Goal: Task Accomplishment & Management: Manage account settings

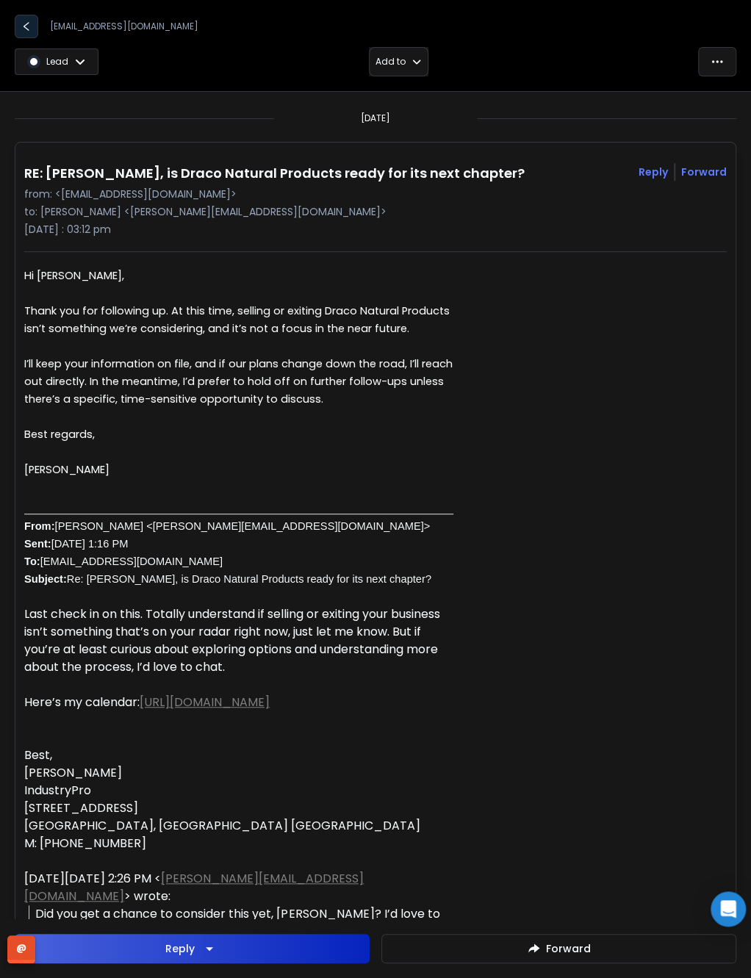
click at [27, 26] on icon at bounding box center [27, 27] width 12 height 12
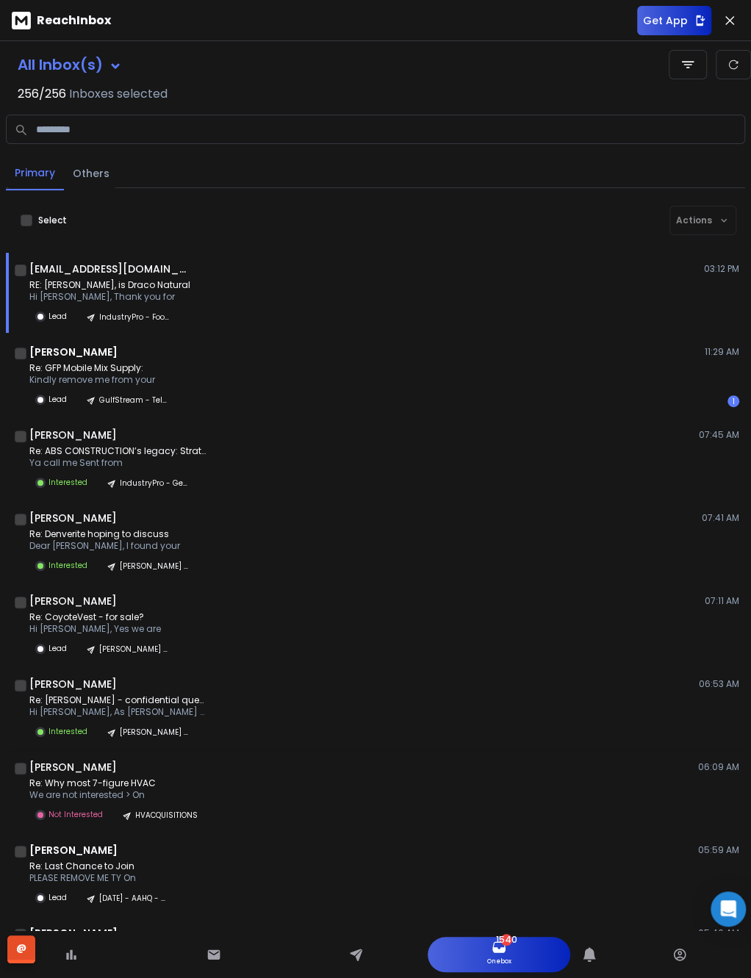
click at [750, 137] on html "Get only verified leads with our AI-powered Lead Finder, starting at $22/mo Try…" at bounding box center [375, 489] width 751 height 978
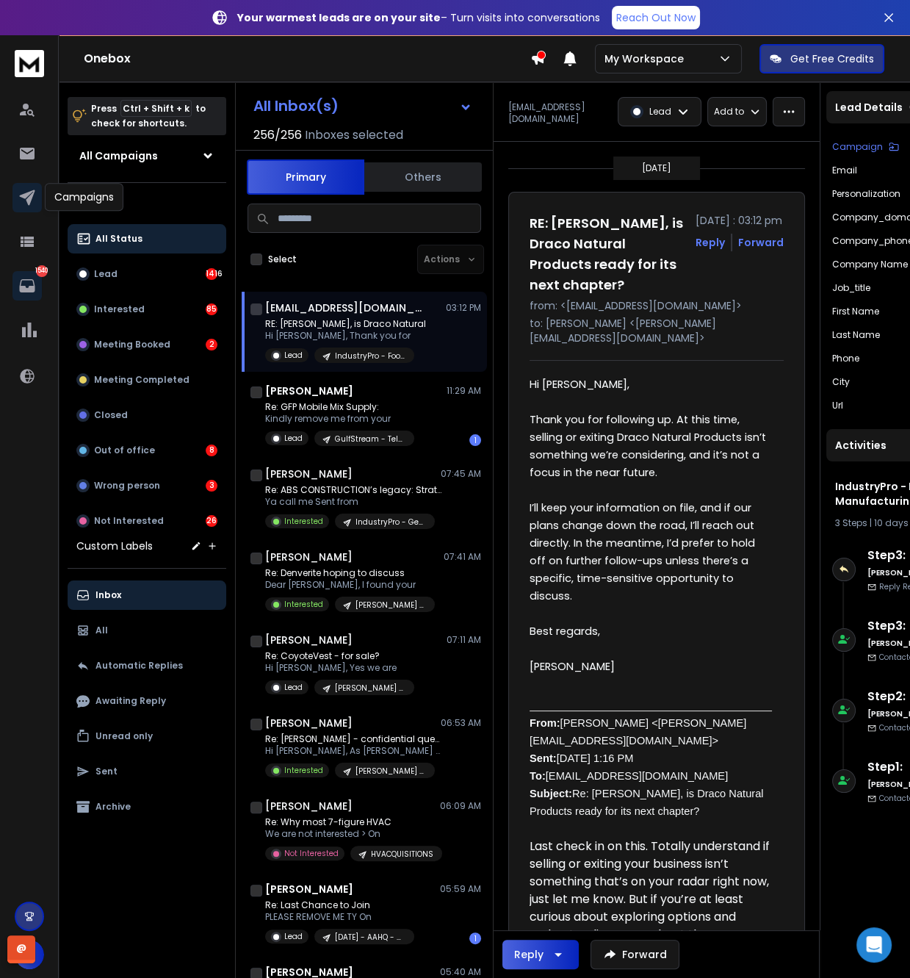
click at [18, 194] on icon at bounding box center [27, 198] width 18 height 18
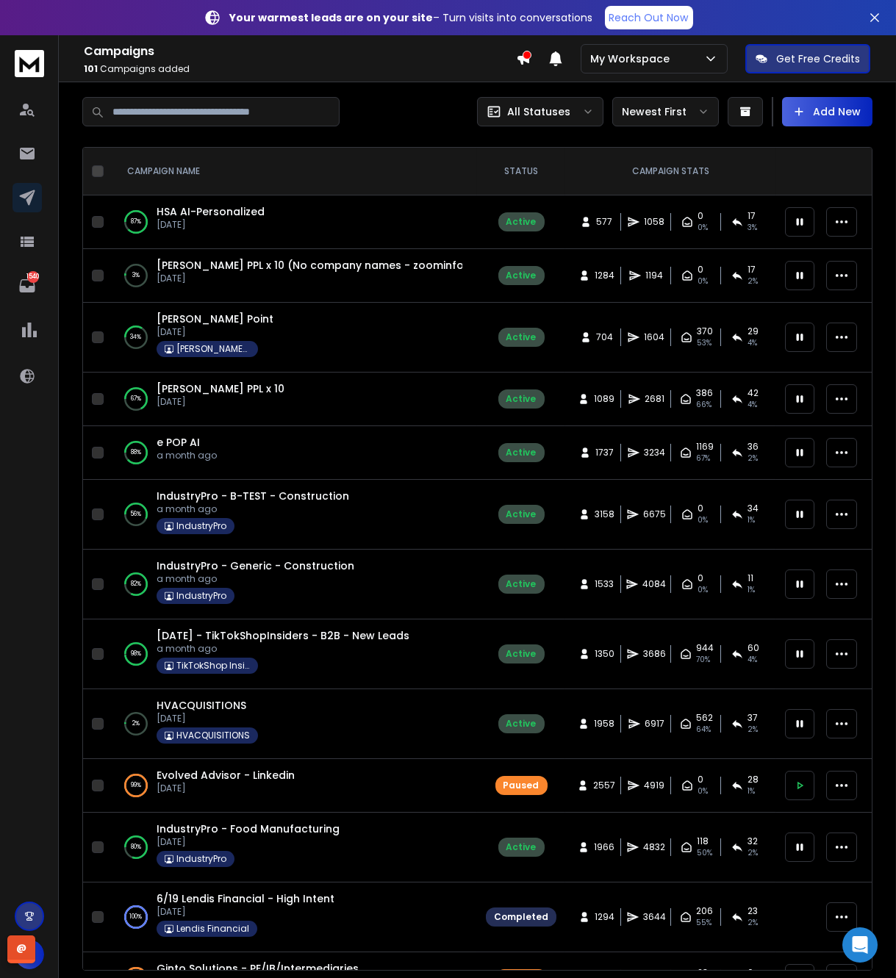
click at [172, 312] on span "[PERSON_NAME] Point" at bounding box center [215, 319] width 117 height 15
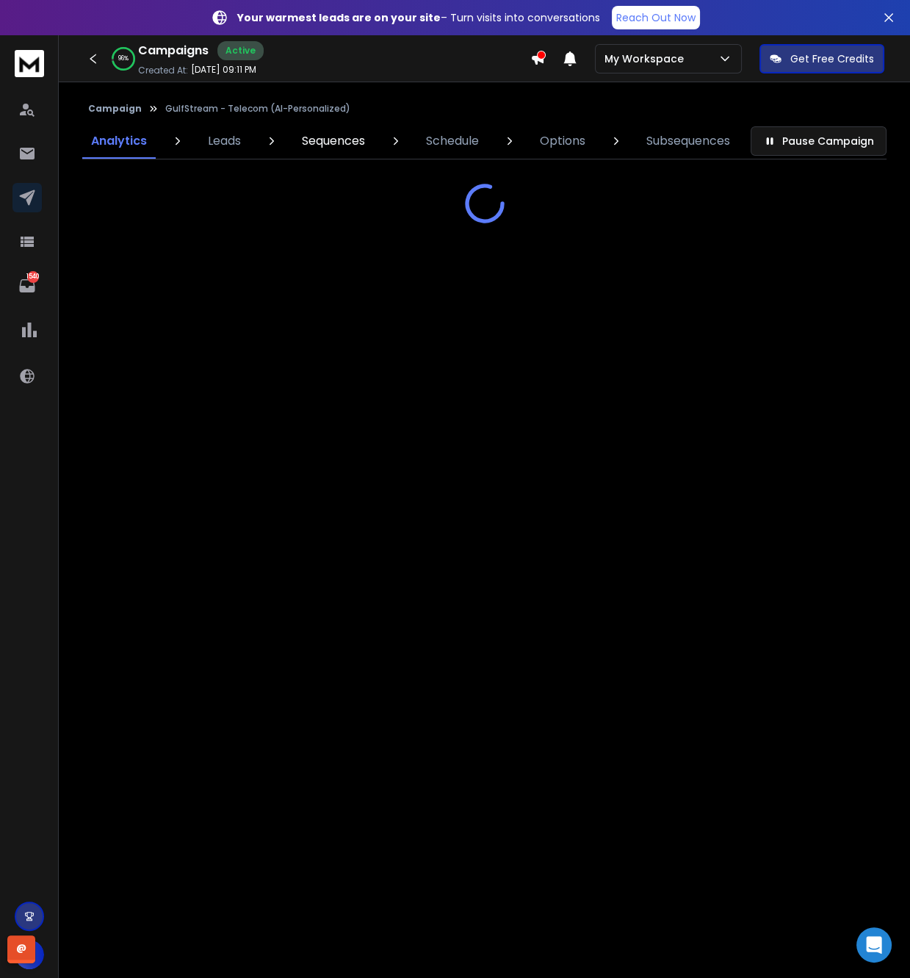
click at [333, 154] on link "Sequences" at bounding box center [333, 140] width 81 height 35
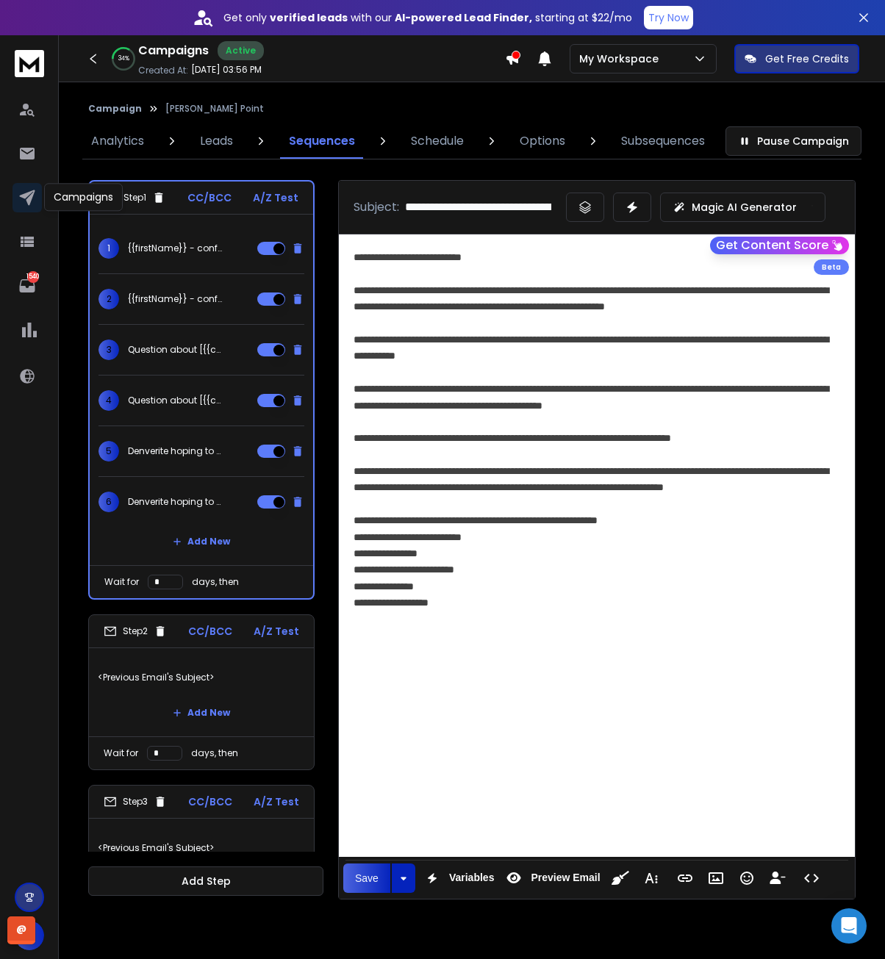
click at [30, 201] on icon at bounding box center [27, 198] width 18 height 18
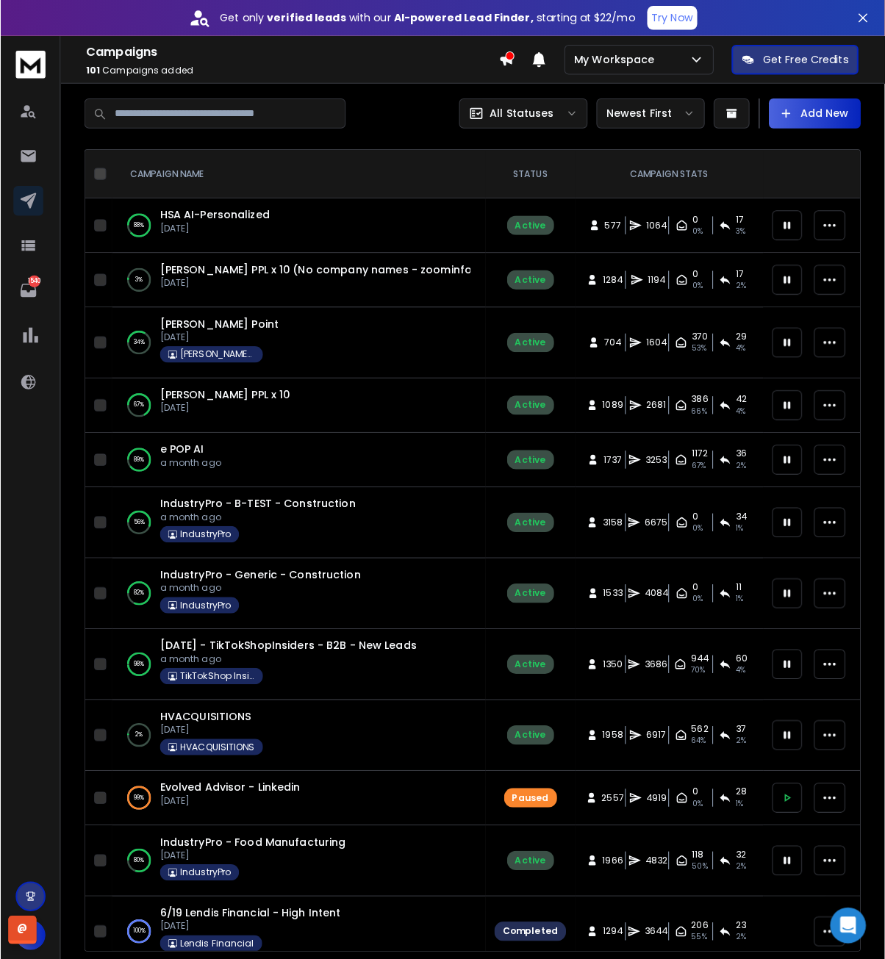
scroll to position [489, 0]
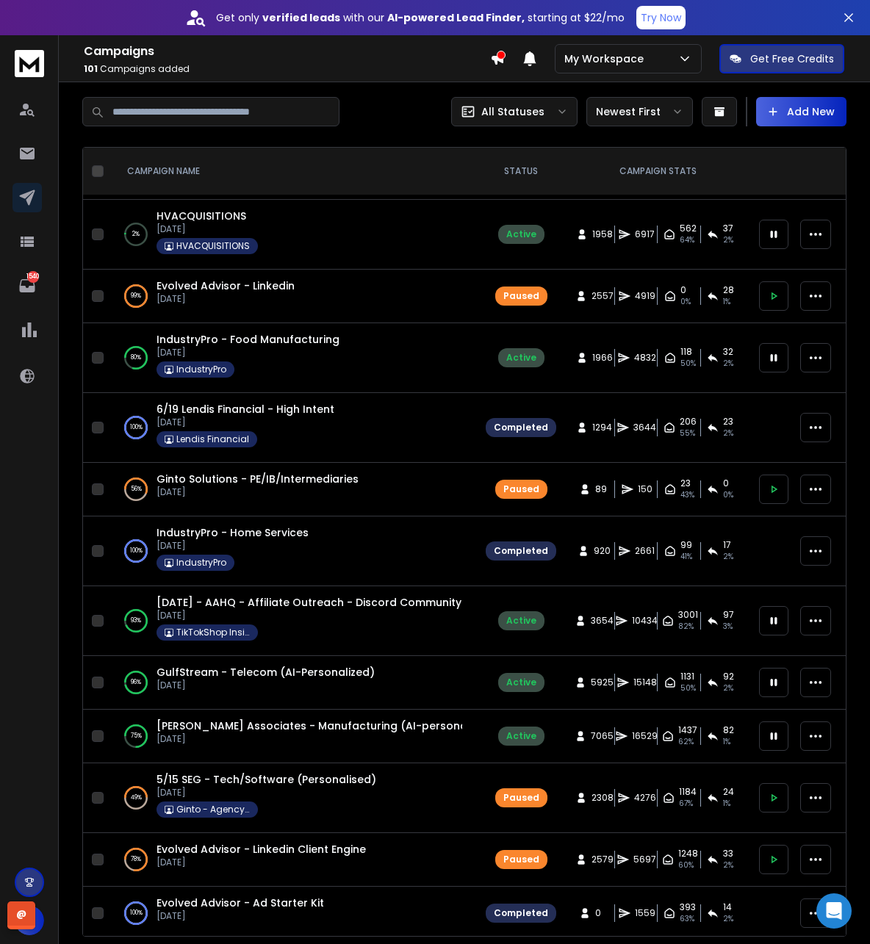
click at [304, 732] on span "[PERSON_NAME] Associates - Manufacturing (AI-personalized)" at bounding box center [327, 726] width 340 height 15
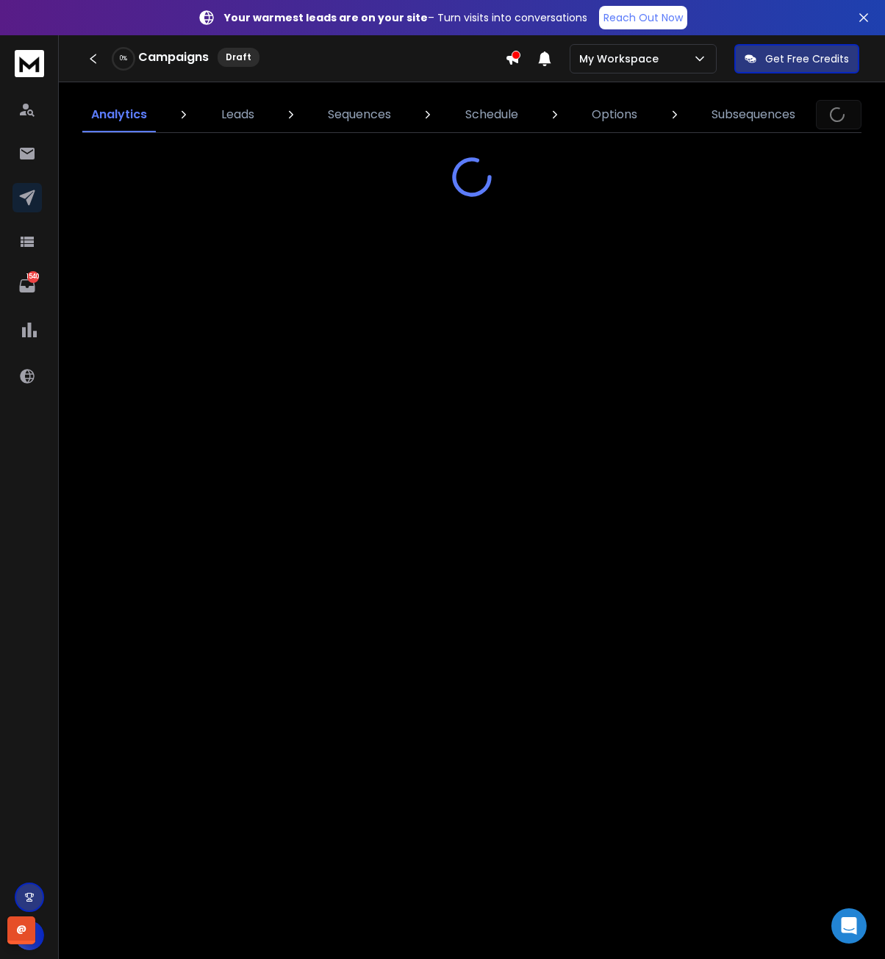
click at [226, 118] on p "Leads" at bounding box center [237, 115] width 33 height 18
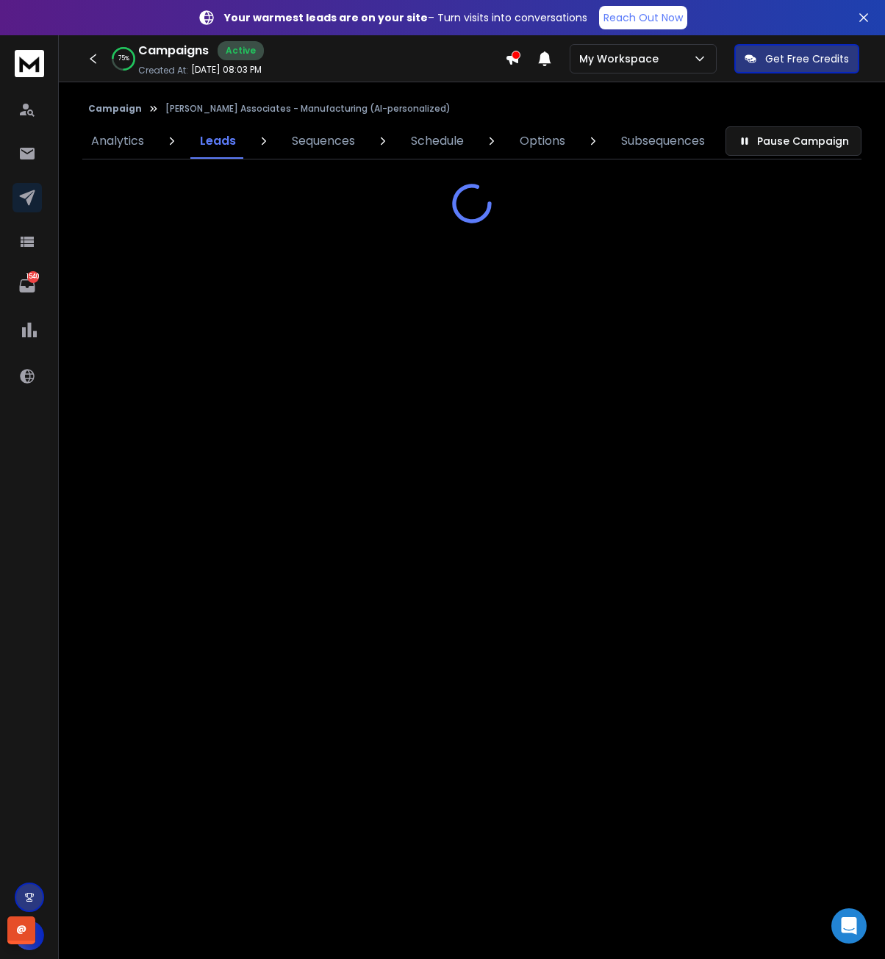
click at [119, 141] on p "Analytics" at bounding box center [117, 141] width 53 height 18
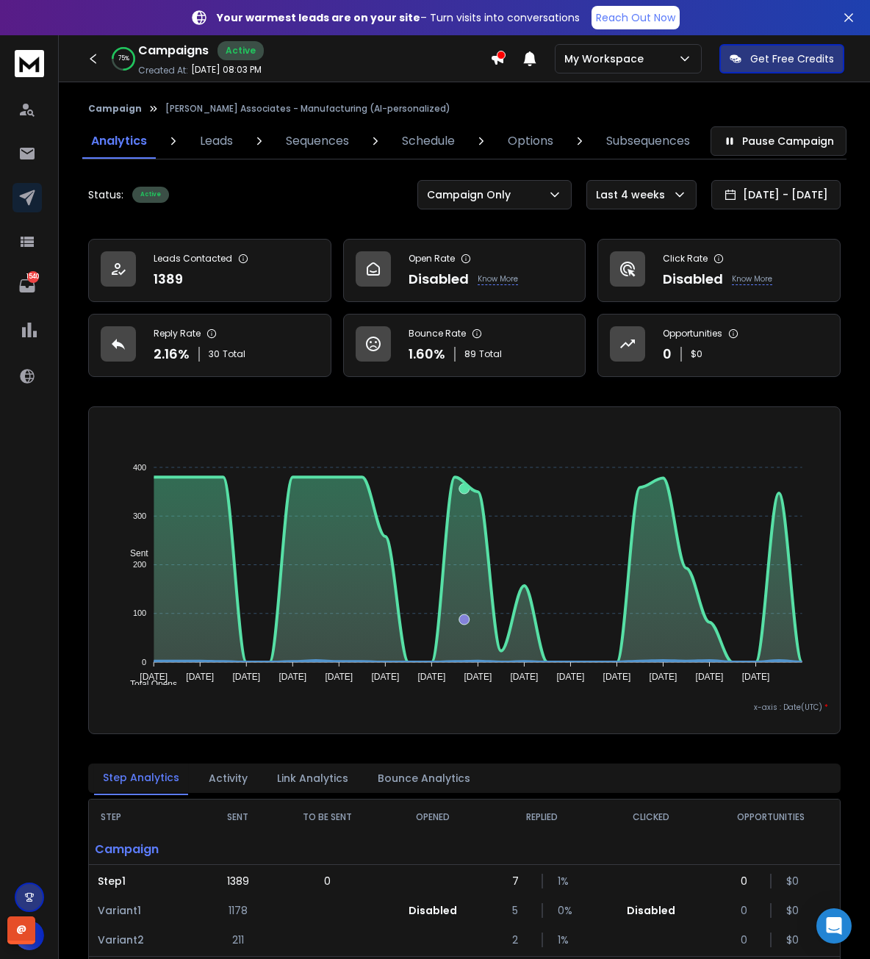
click at [225, 148] on p "Leads" at bounding box center [216, 141] width 33 height 18
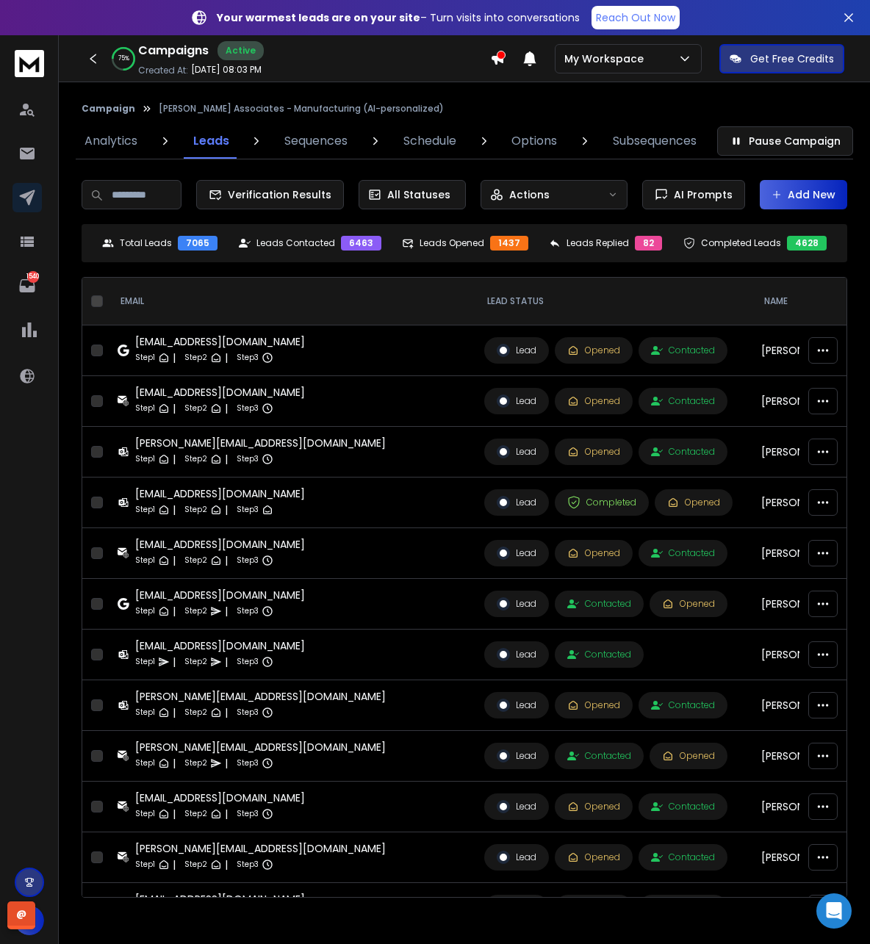
click at [97, 62] on icon at bounding box center [93, 58] width 13 height 13
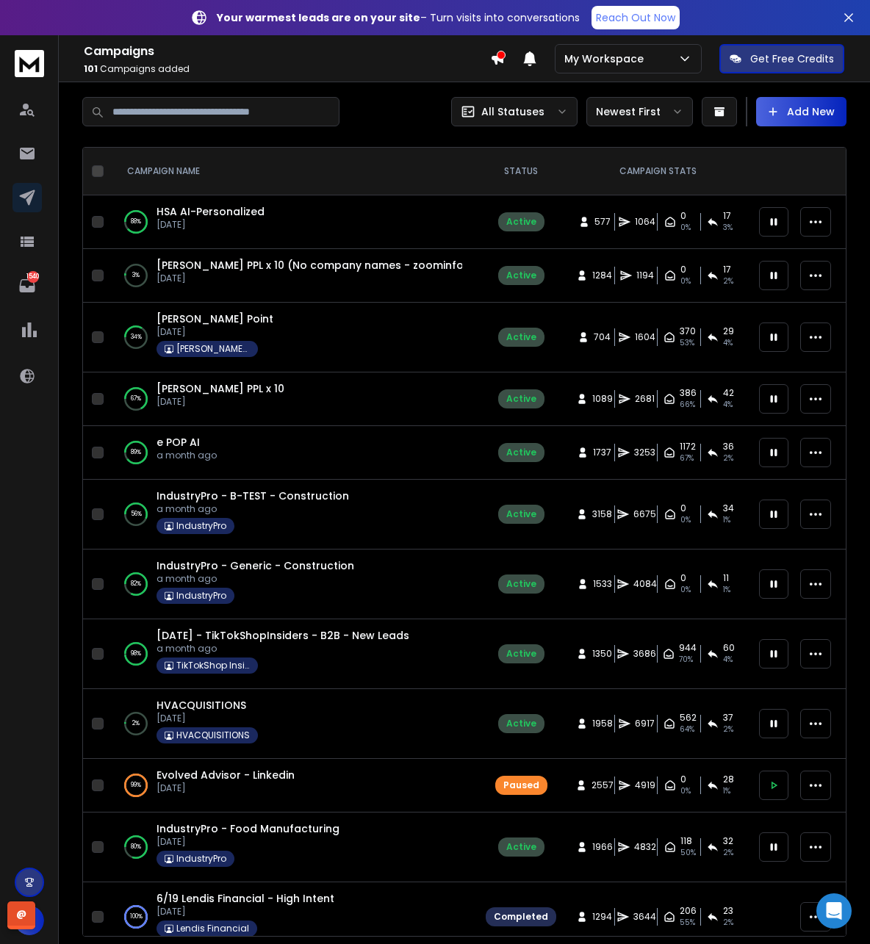
click at [212, 712] on span "HVACQUISITIONS" at bounding box center [202, 705] width 90 height 15
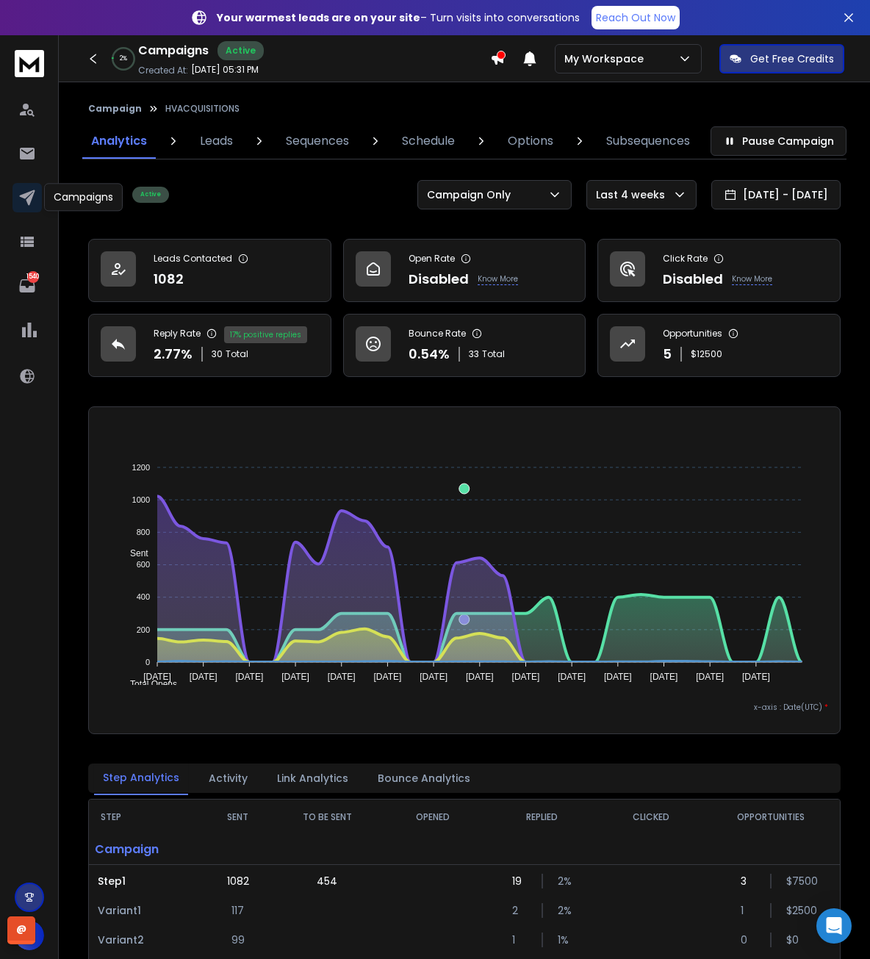
click at [28, 204] on icon at bounding box center [26, 197] width 15 height 15
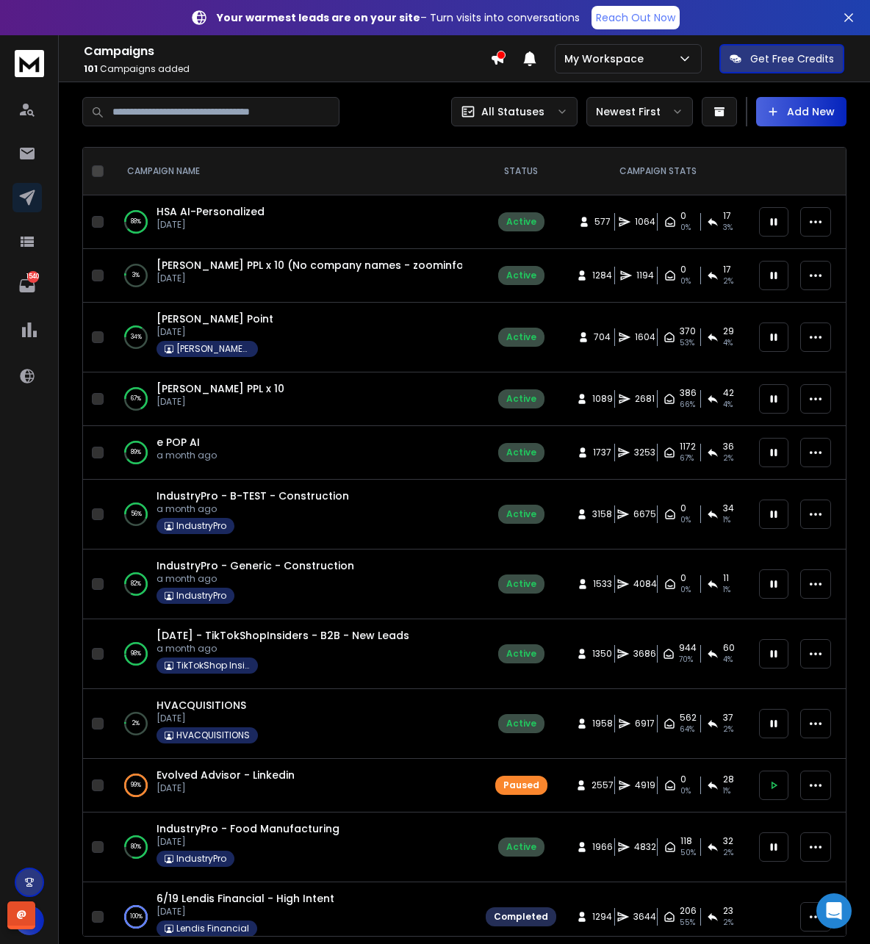
click at [65, 481] on div "Campaigns 101 Campaigns Added All Statuses Newest First Add New CAMPAIGN NAME S…" at bounding box center [464, 516] width 811 height 869
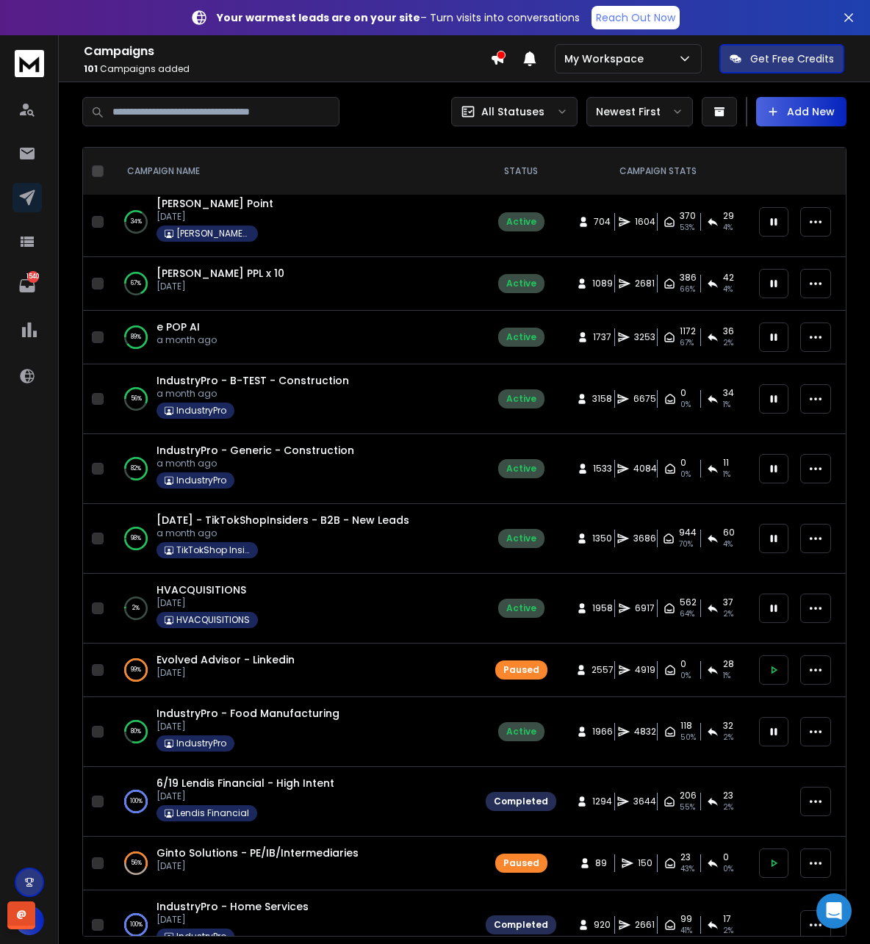
scroll to position [294, 0]
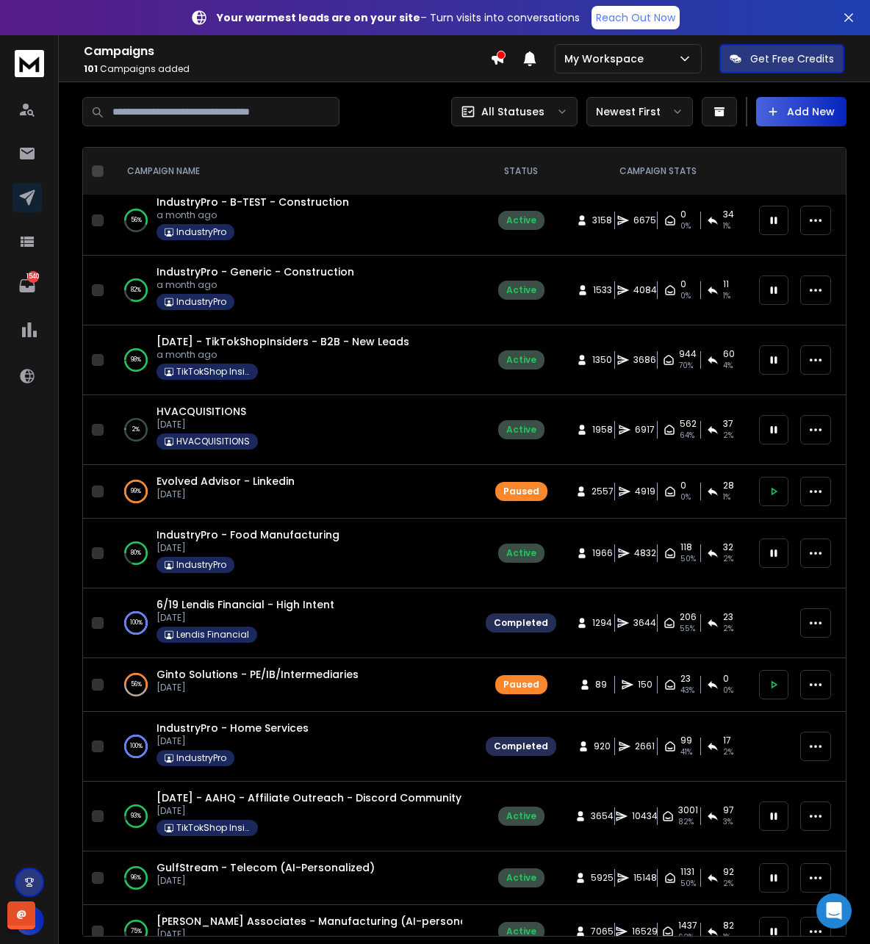
click at [810, 499] on icon "button" at bounding box center [815, 491] width 15 height 15
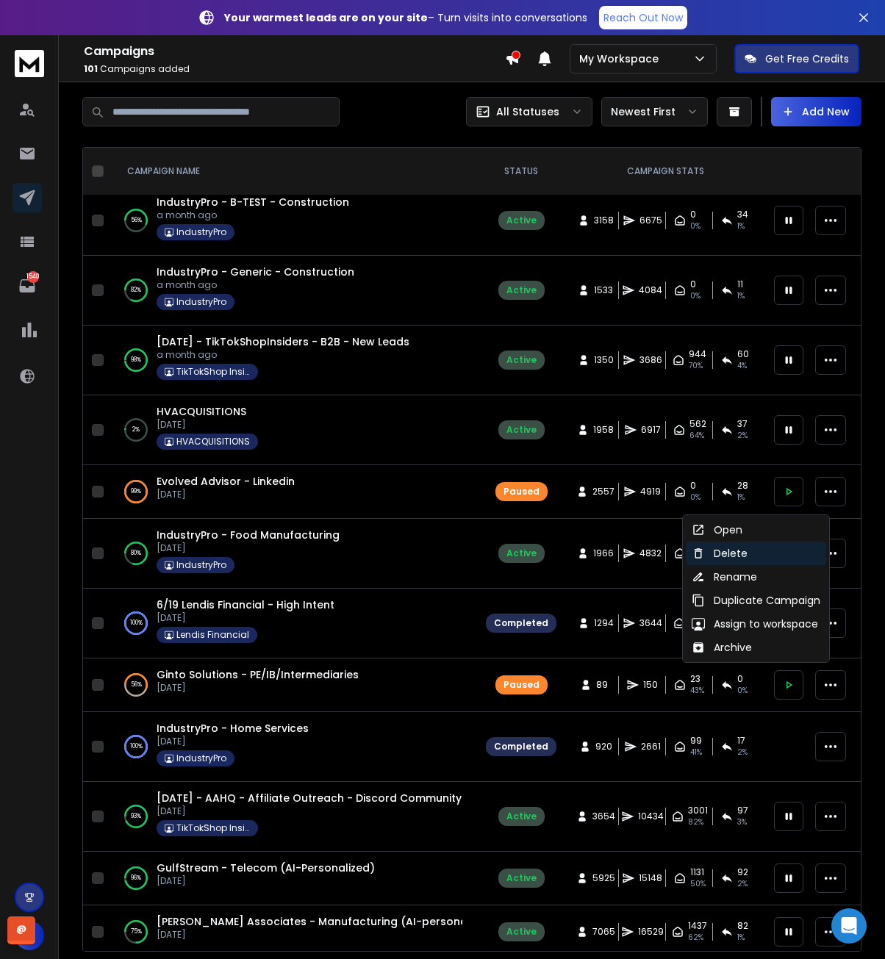
click at [747, 554] on div "Delete" at bounding box center [756, 554] width 140 height 24
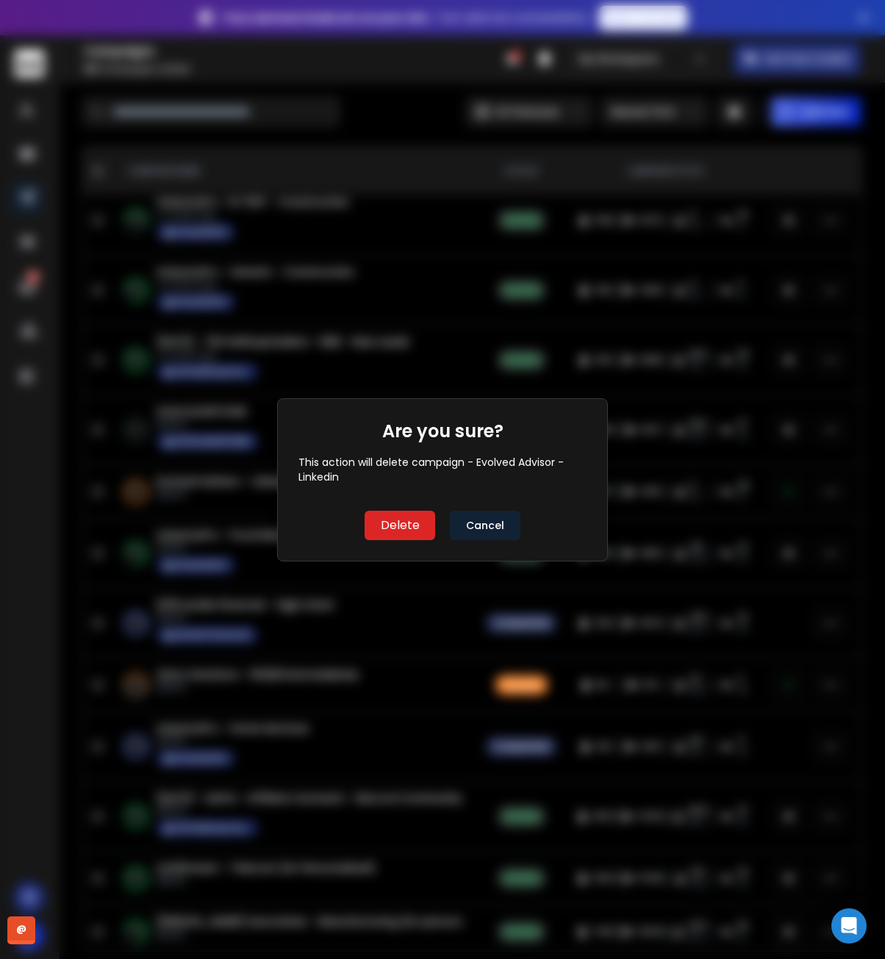
click at [403, 525] on button "Delete" at bounding box center [399, 525] width 71 height 29
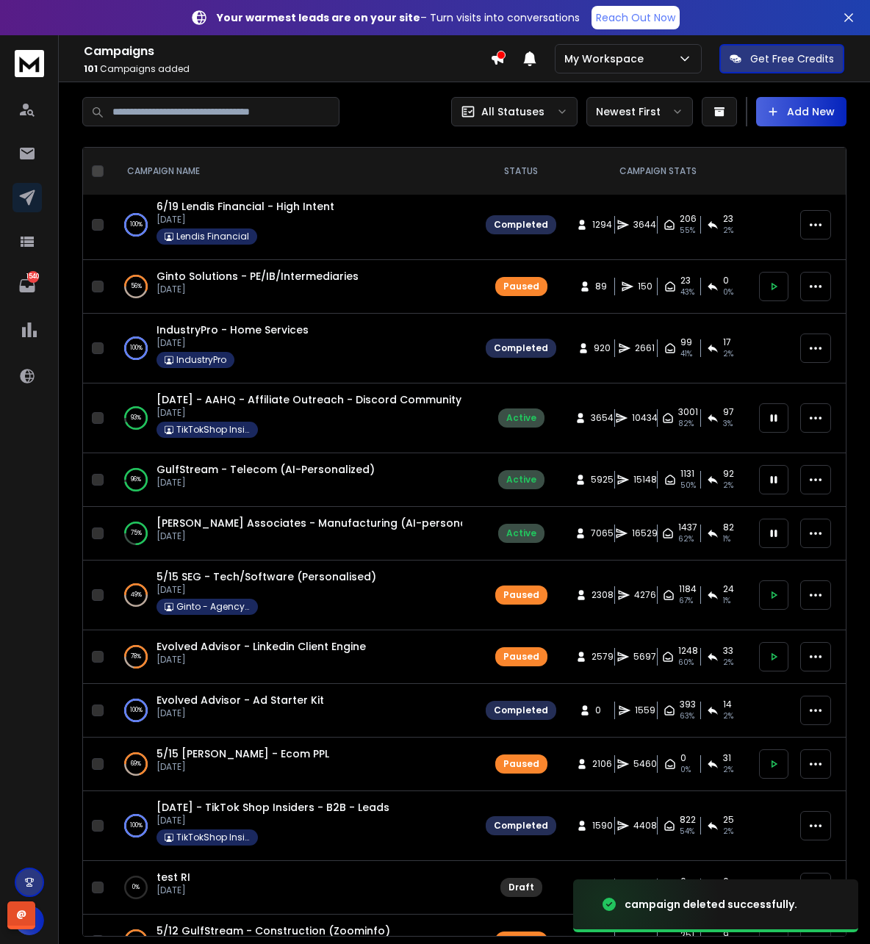
scroll to position [686, 0]
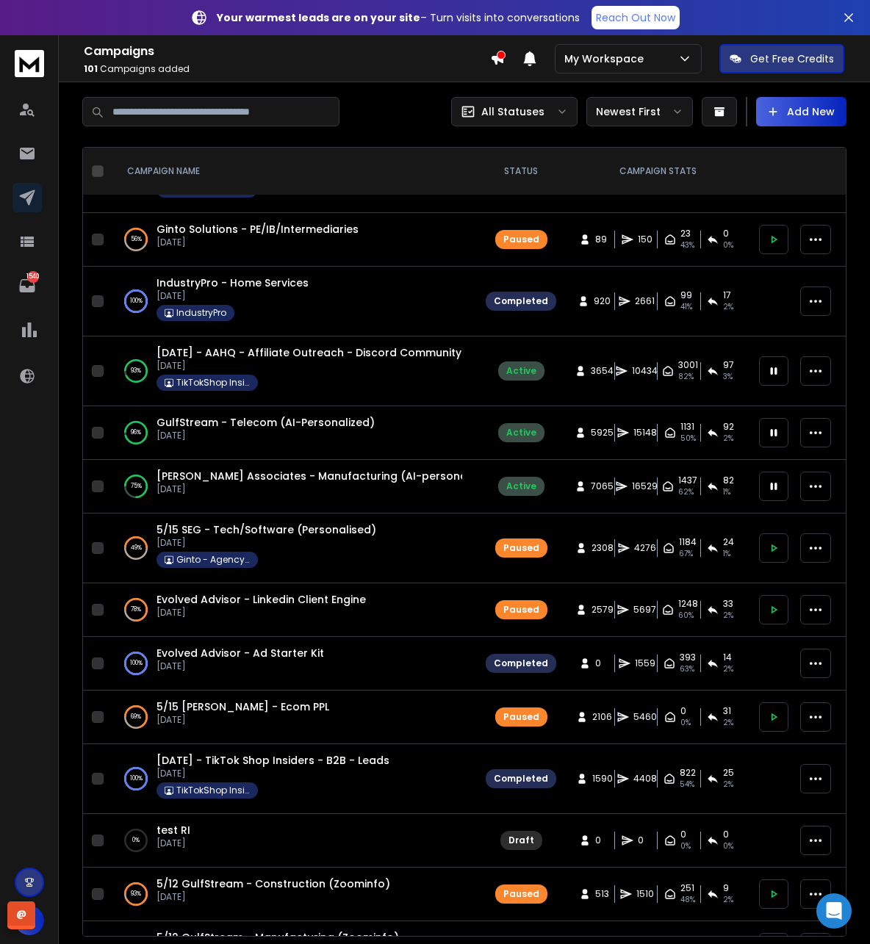
click at [800, 606] on button "button" at bounding box center [815, 609] width 31 height 29
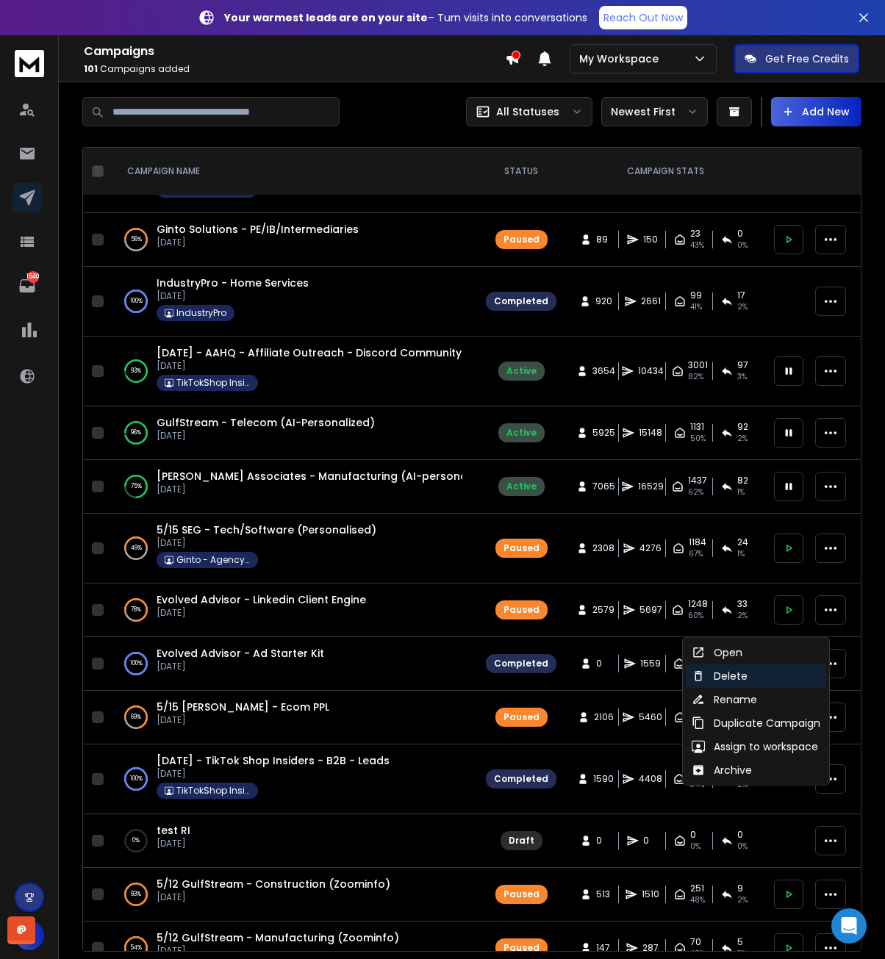
click at [720, 680] on div "Delete" at bounding box center [719, 676] width 56 height 15
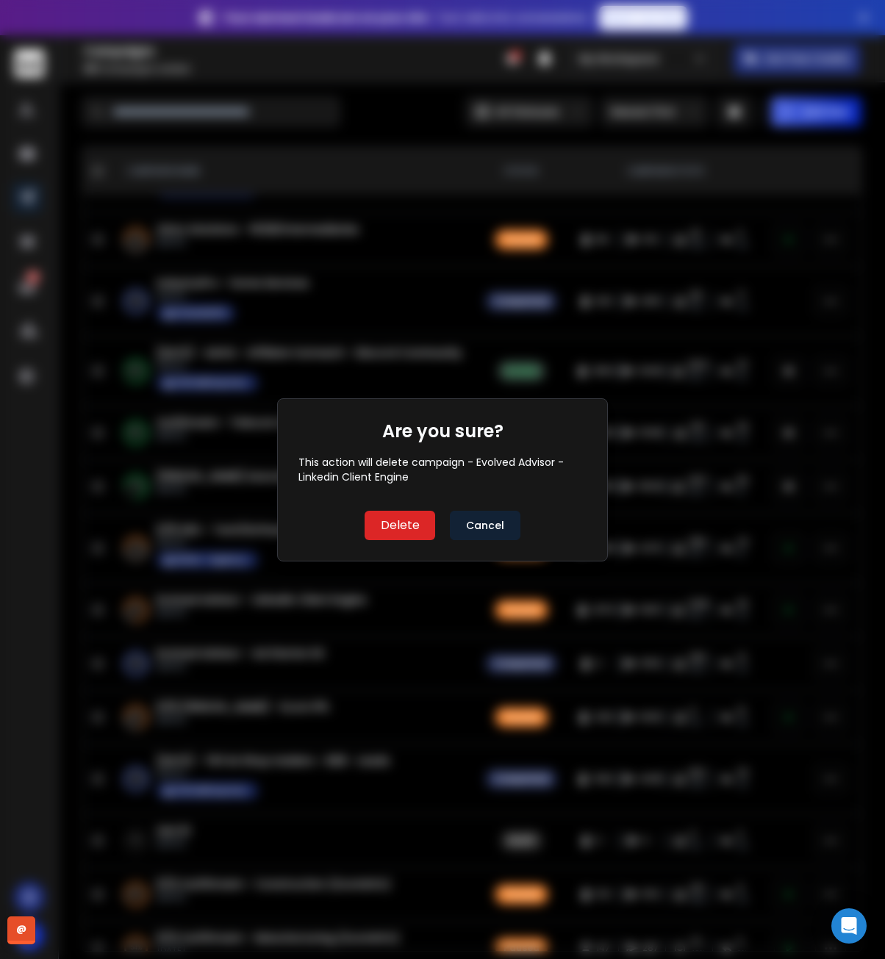
click at [415, 518] on button "Delete" at bounding box center [399, 525] width 71 height 29
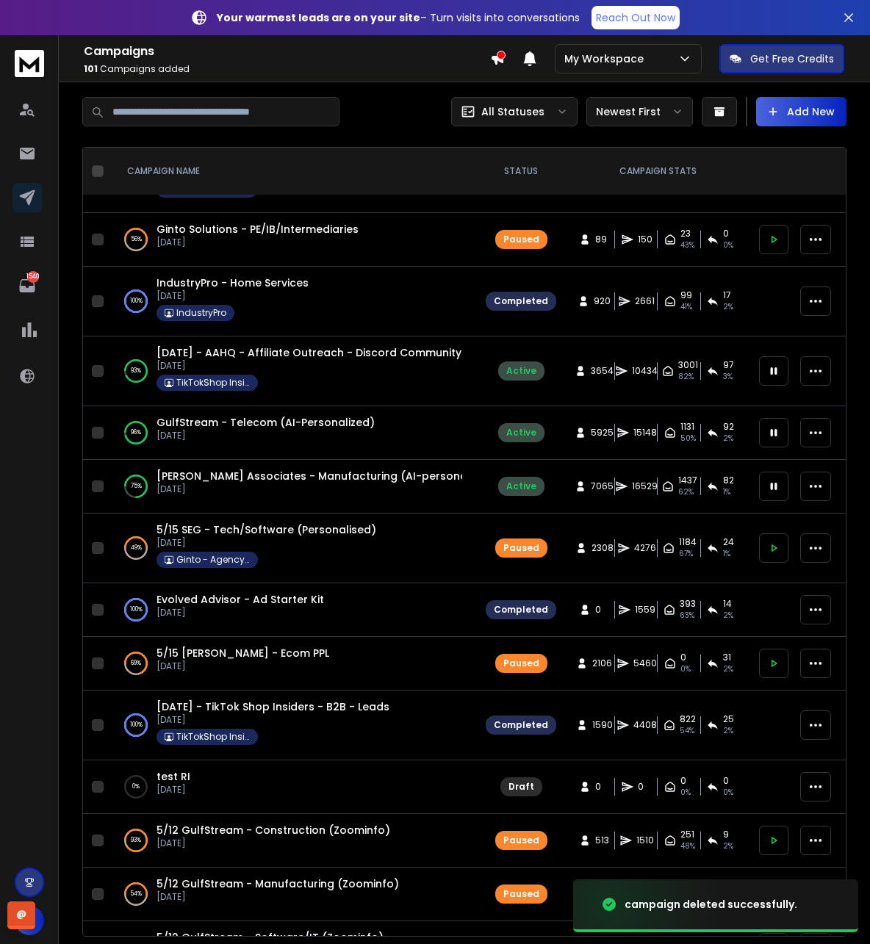
click at [808, 617] on icon "button" at bounding box center [815, 609] width 15 height 15
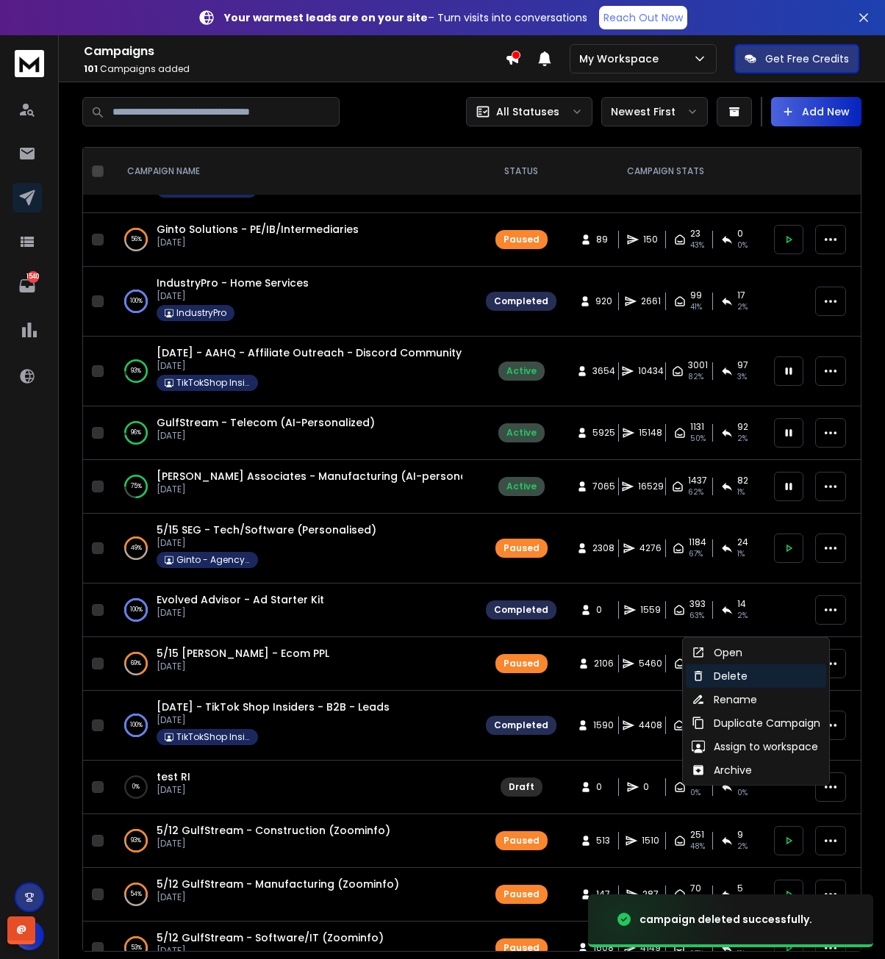
click at [730, 679] on div "Delete" at bounding box center [719, 676] width 56 height 15
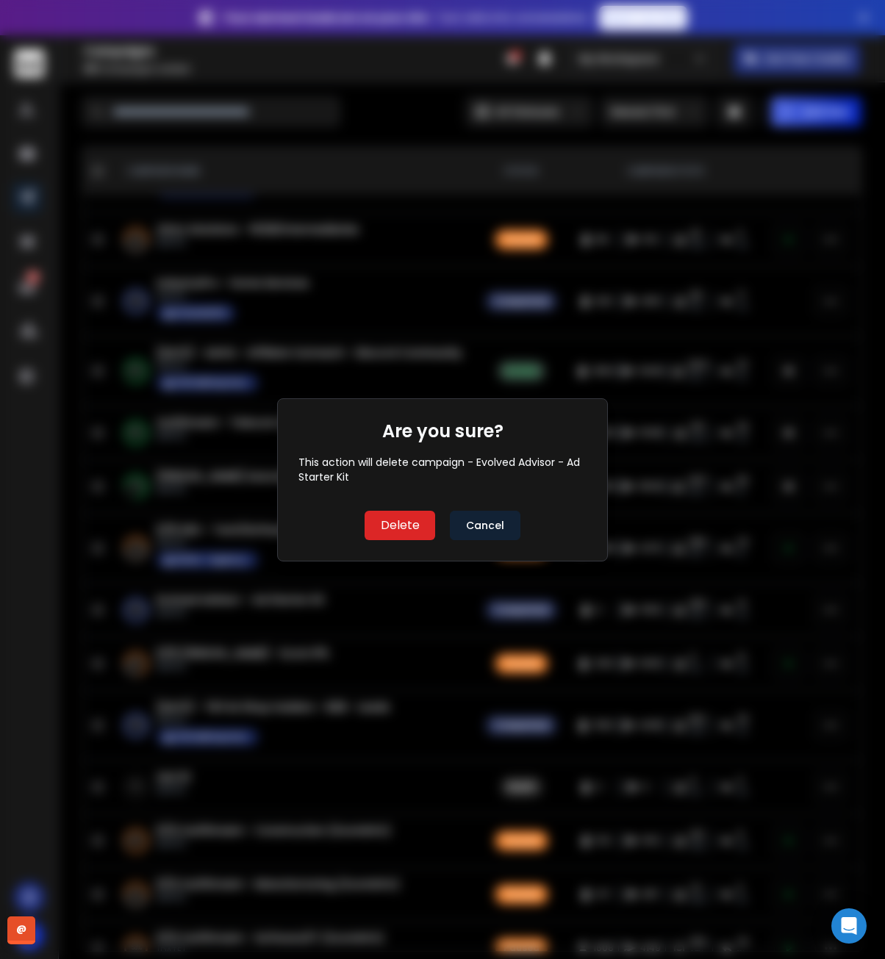
click at [410, 530] on button "Delete" at bounding box center [399, 525] width 71 height 29
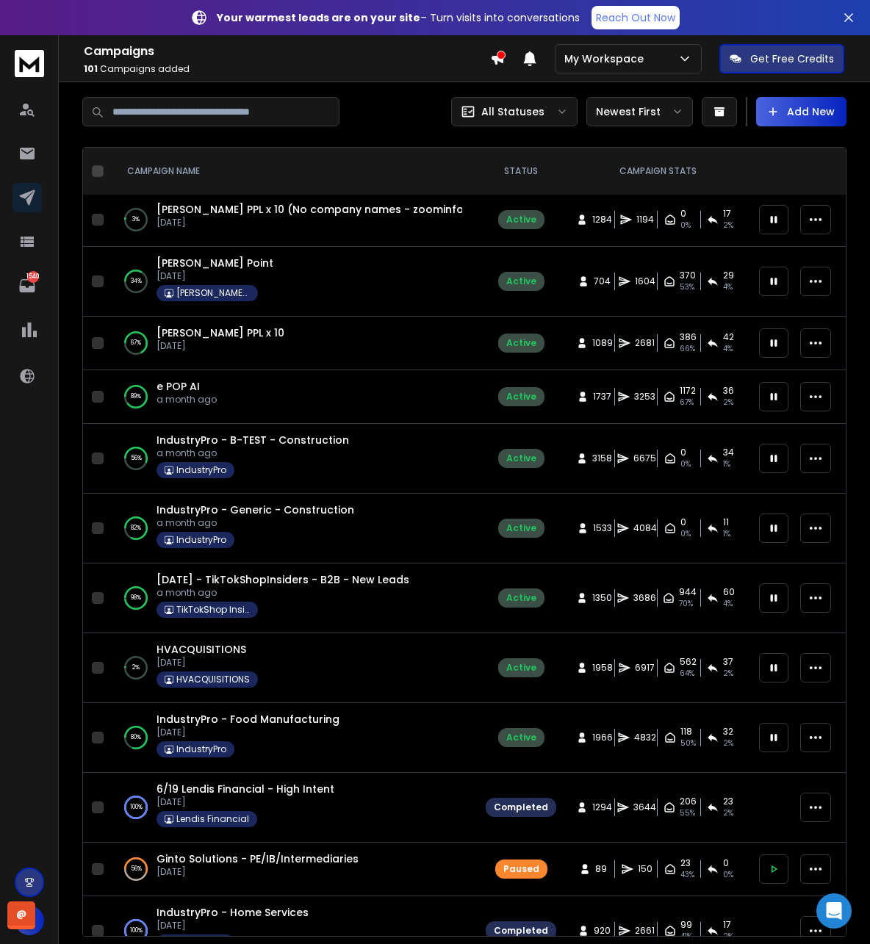
scroll to position [0, 0]
